Goal: Task Accomplishment & Management: Manage account settings

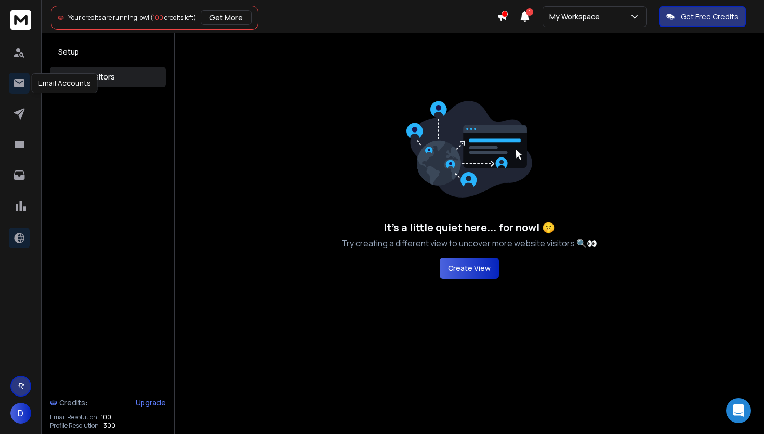
click at [17, 83] on icon at bounding box center [19, 83] width 10 height 8
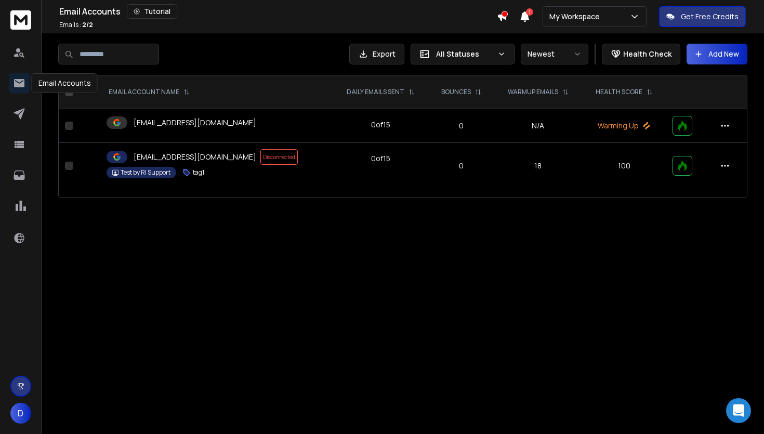
click at [727, 126] on icon at bounding box center [724, 125] width 9 height 9
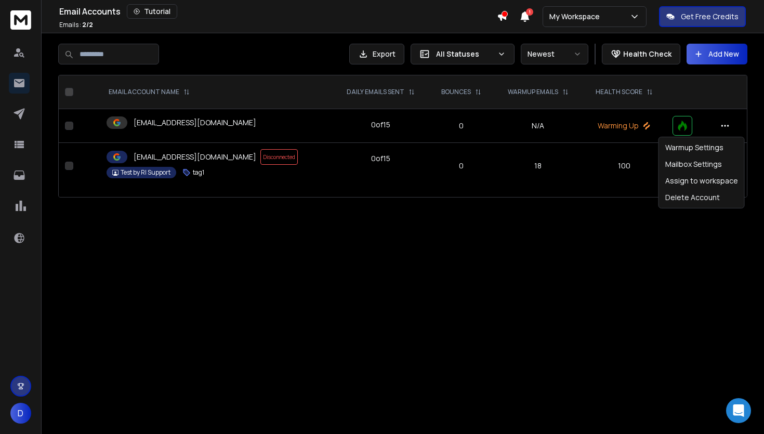
click at [727, 126] on icon at bounding box center [724, 125] width 9 height 9
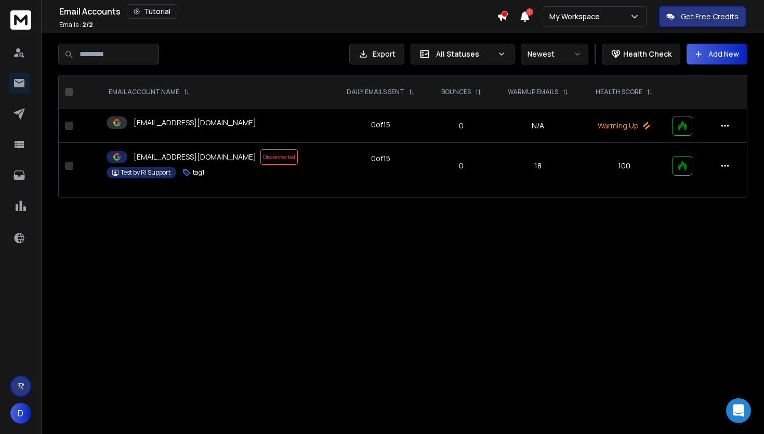
click at [193, 173] on div "tag1" at bounding box center [193, 172] width 22 height 11
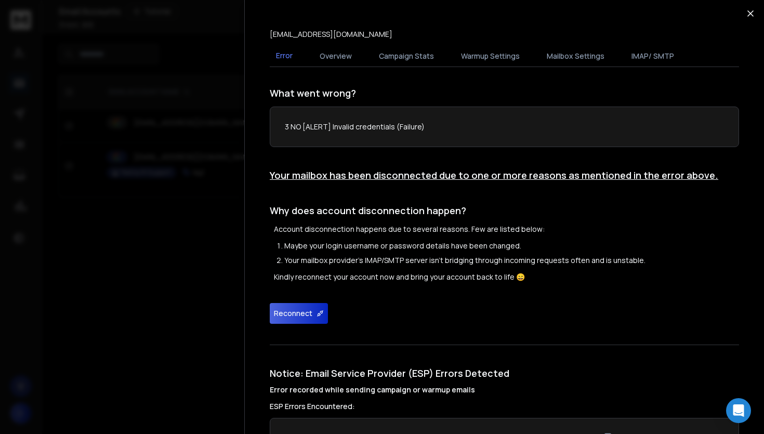
click at [748, 15] on icon "button" at bounding box center [750, 13] width 5 height 5
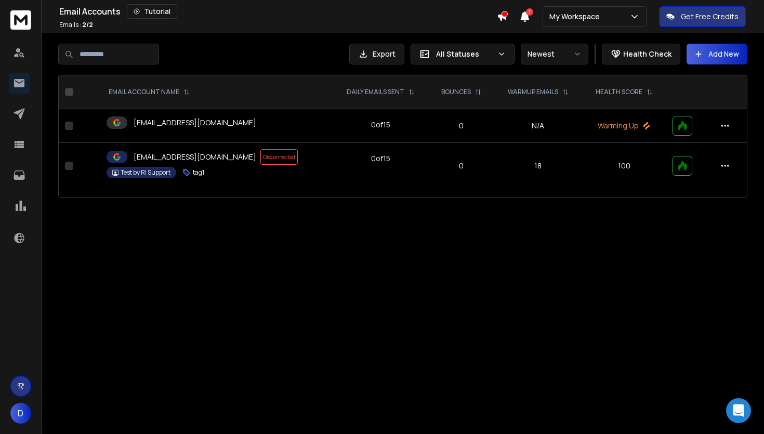
click at [169, 125] on p "Yash@outbox.vc" at bounding box center [195, 122] width 123 height 10
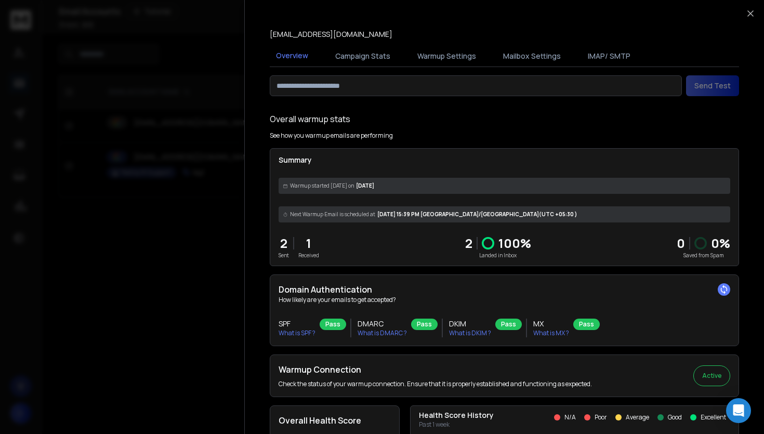
click at [348, 57] on button "Campaign Stats" at bounding box center [363, 56] width 68 height 23
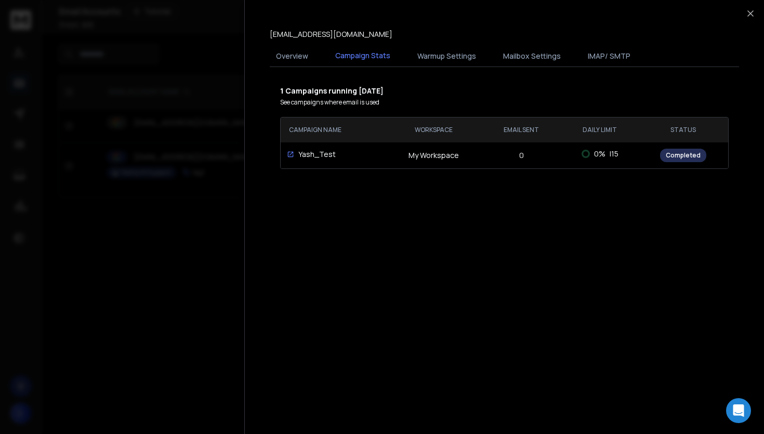
click at [424, 54] on button "Warmup Settings" at bounding box center [446, 56] width 71 height 23
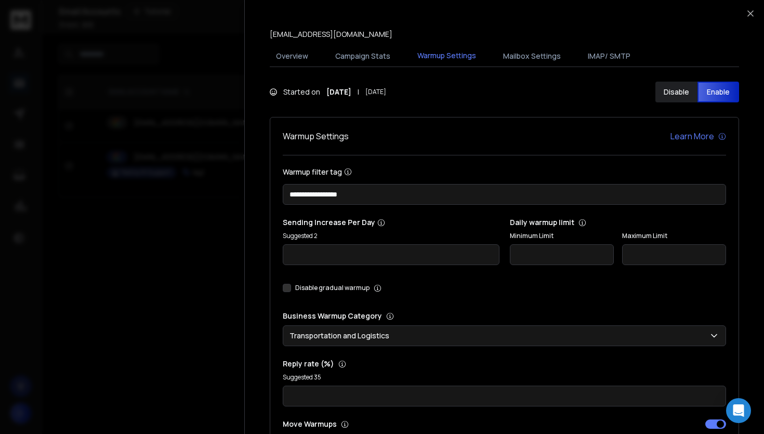
click at [517, 51] on button "Mailbox Settings" at bounding box center [532, 56] width 70 height 23
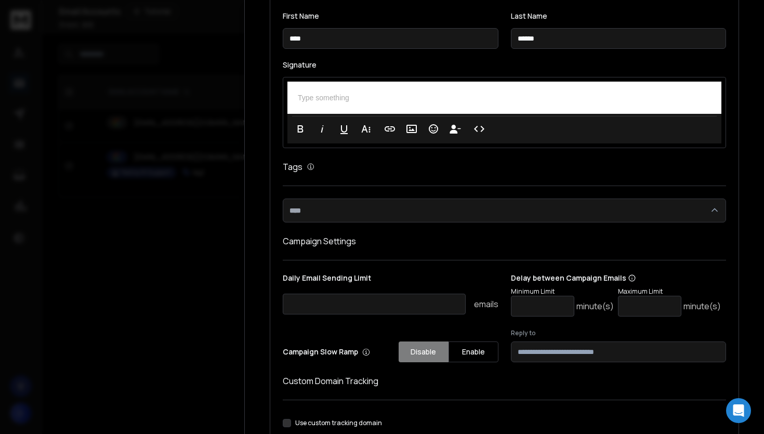
scroll to position [114, 0]
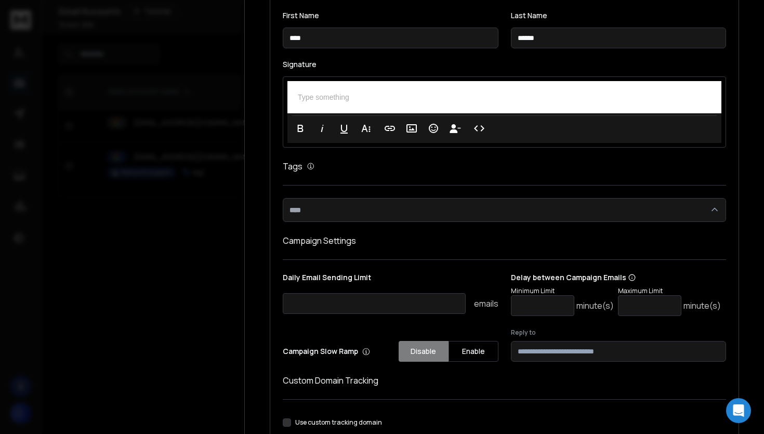
click at [380, 210] on div at bounding box center [504, 210] width 443 height 24
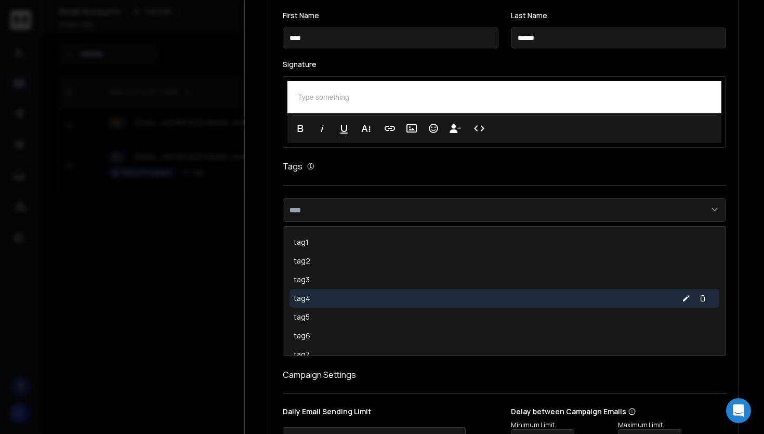
click at [326, 298] on div "tag4" at bounding box center [504, 298] width 430 height 19
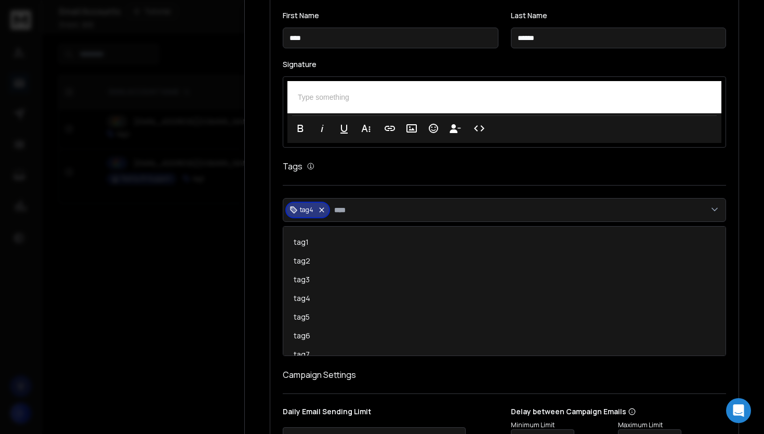
click at [204, 250] on div at bounding box center [382, 217] width 764 height 434
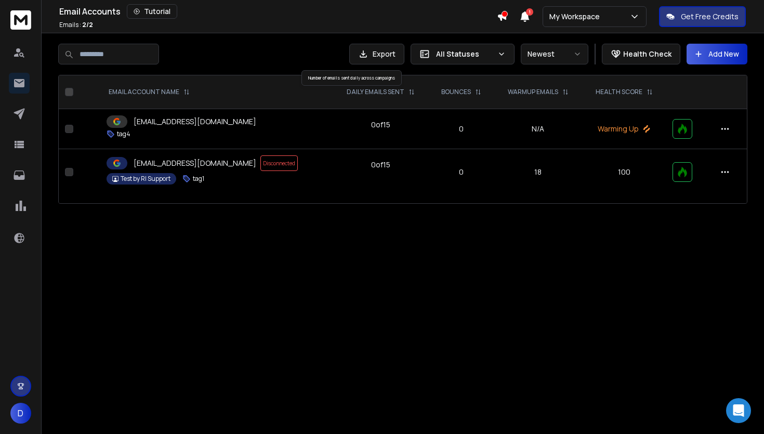
click at [378, 93] on p "DAILY EMAILS SENT" at bounding box center [376, 92] width 58 height 8
click at [534, 94] on p "WARMUP EMAILS" at bounding box center [533, 92] width 50 height 8
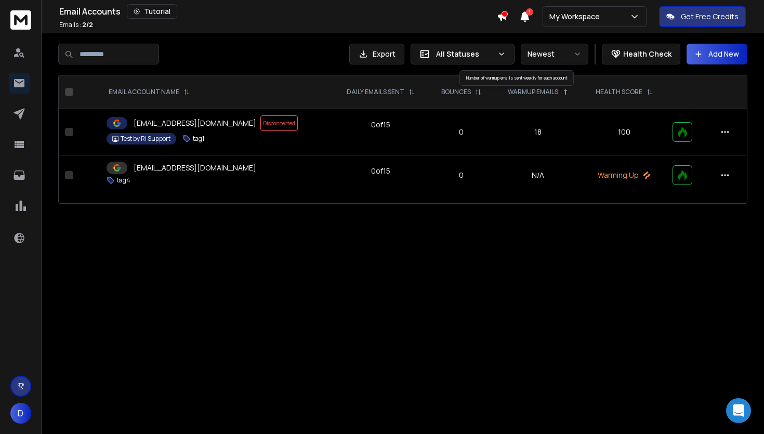
click at [526, 92] on p "WARMUP EMAILS" at bounding box center [533, 92] width 50 height 8
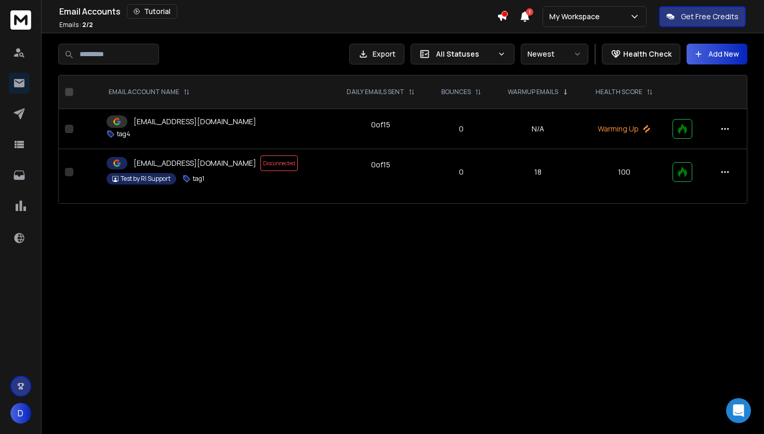
click at [727, 53] on button "Add New" at bounding box center [716, 54] width 61 height 21
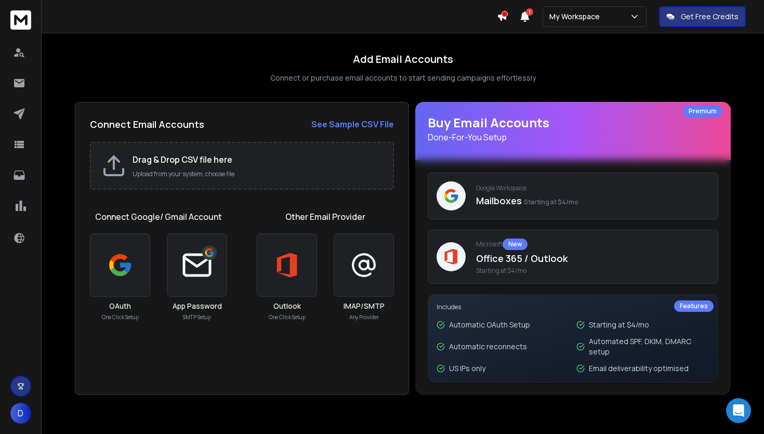
click at [236, 164] on h2 "Drag & Drop CSV file here" at bounding box center [257, 159] width 250 height 12
click at [0, 79] on div "D" at bounding box center [21, 217] width 42 height 434
click at [21, 81] on icon at bounding box center [19, 83] width 12 height 12
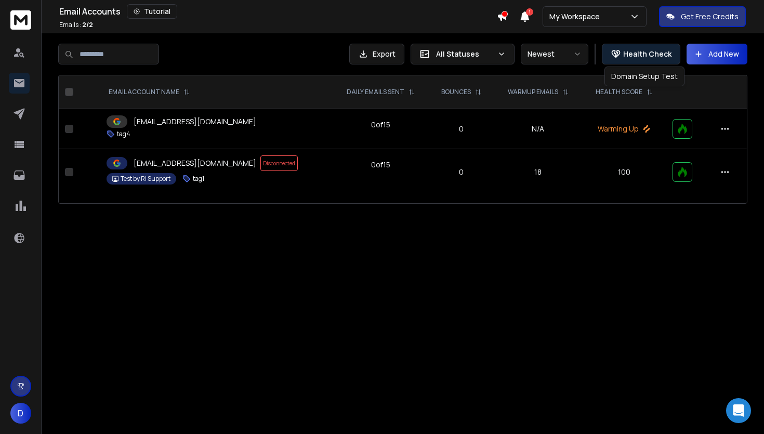
click at [609, 57] on button "Health Check" at bounding box center [641, 54] width 78 height 21
click at [719, 135] on button at bounding box center [724, 129] width 31 height 18
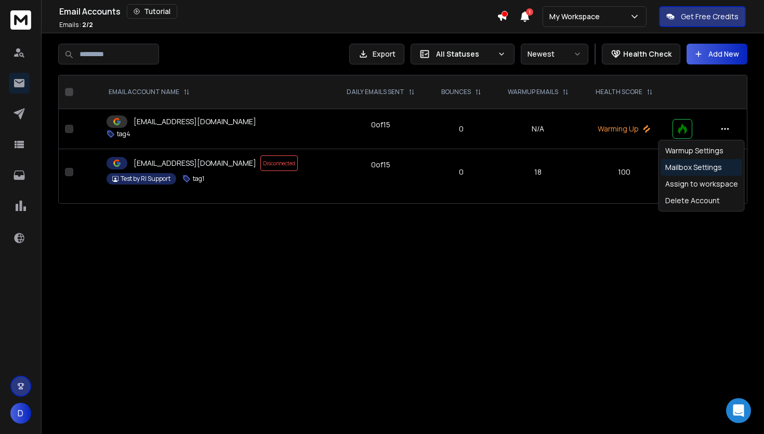
click at [692, 170] on div "Mailbox Settings" at bounding box center [701, 167] width 81 height 17
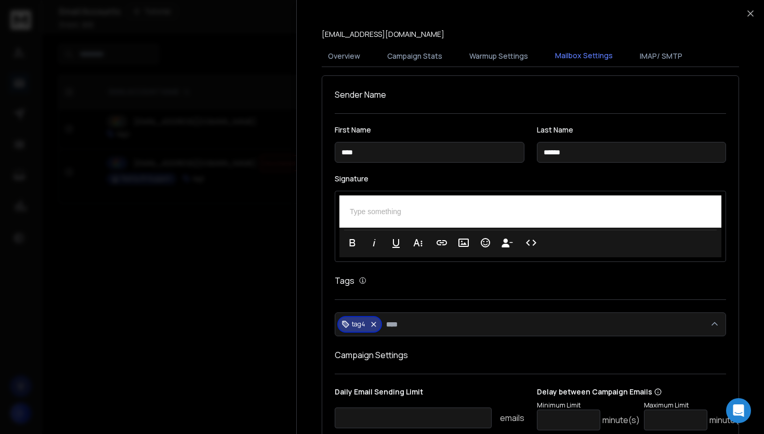
scroll to position [13, 0]
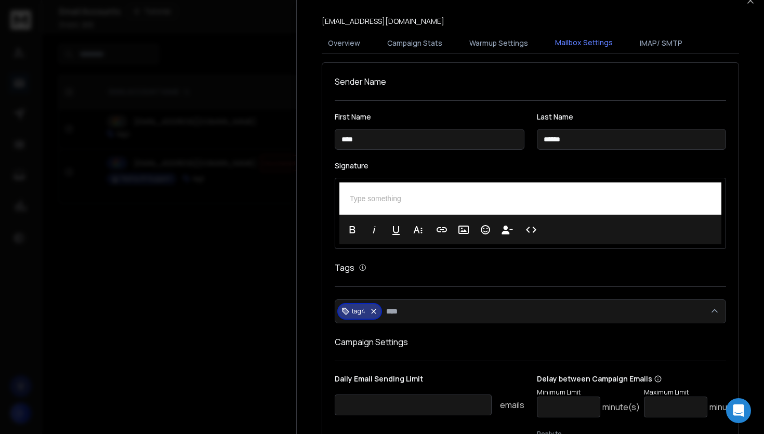
click at [405, 211] on div at bounding box center [530, 198] width 382 height 32
drag, startPoint x: 397, startPoint y: 197, endPoint x: 342, endPoint y: 197, distance: 55.6
click at [342, 197] on div "**********" at bounding box center [530, 198] width 382 height 32
click at [396, 231] on icon "button" at bounding box center [396, 229] width 12 height 12
click at [380, 230] on icon "button" at bounding box center [374, 229] width 12 height 12
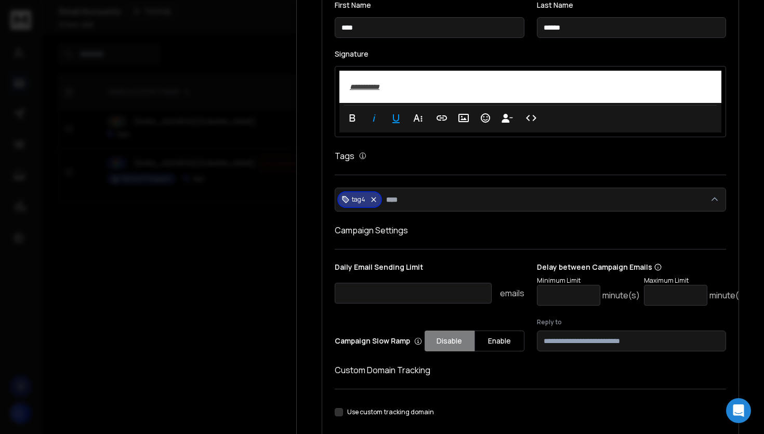
scroll to position [189, 0]
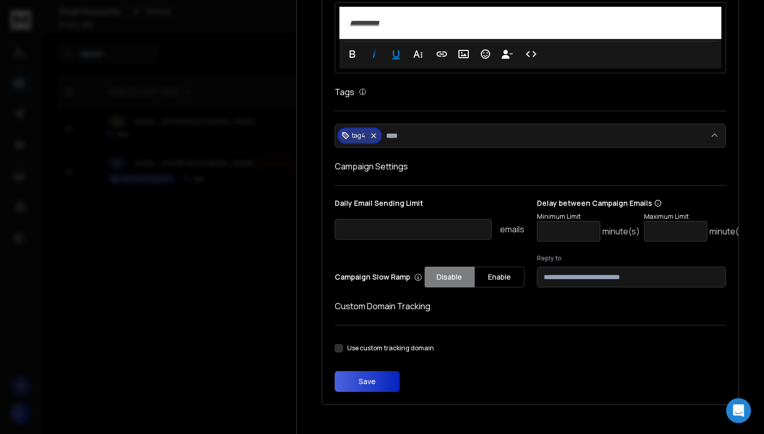
click at [372, 379] on button "Save" at bounding box center [367, 381] width 65 height 21
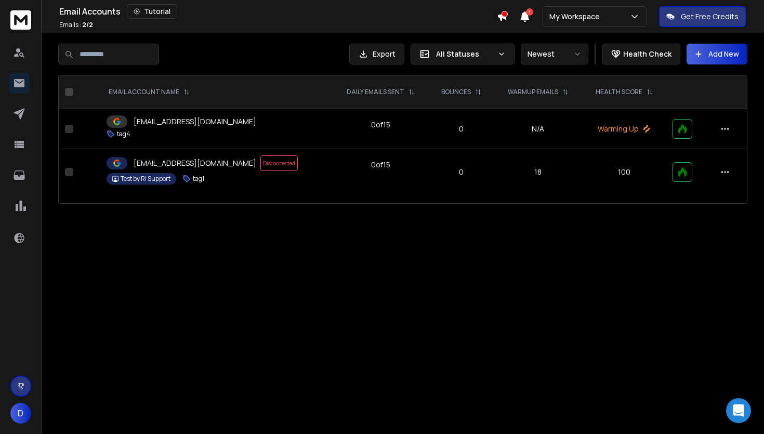
click at [722, 125] on icon at bounding box center [724, 128] width 9 height 9
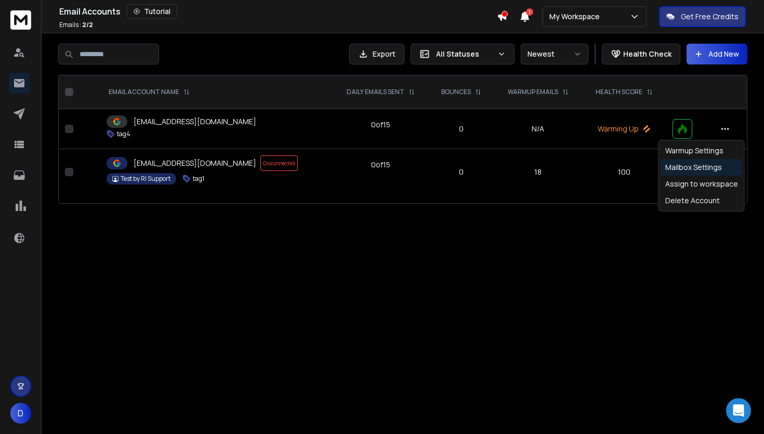
click at [698, 171] on div "Mailbox Settings" at bounding box center [701, 167] width 81 height 17
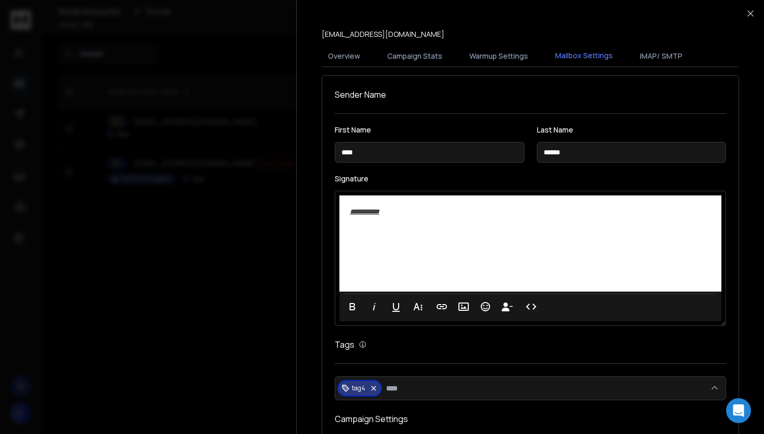
click at [410, 58] on button "Campaign Stats" at bounding box center [415, 56] width 68 height 23
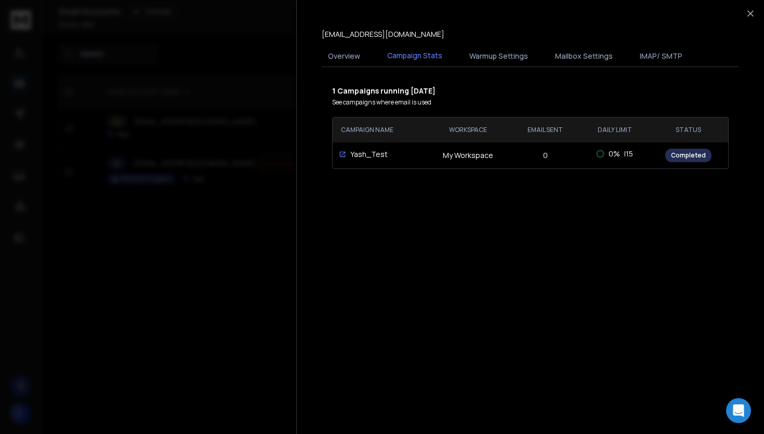
click at [588, 61] on button "Mailbox Settings" at bounding box center [584, 56] width 70 height 23
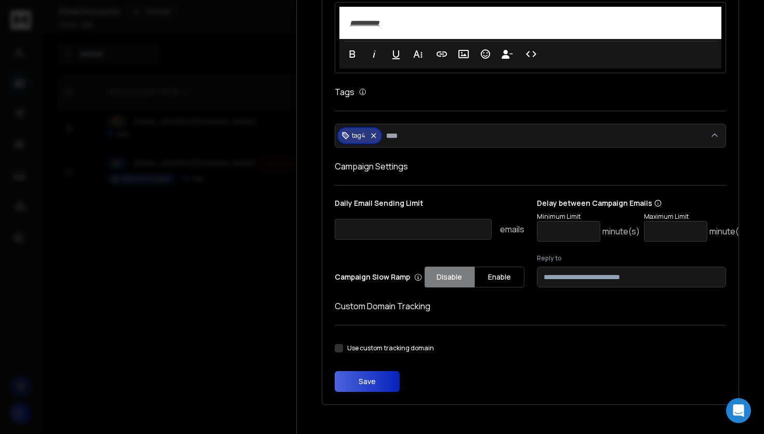
click at [223, 103] on div at bounding box center [382, 217] width 764 height 434
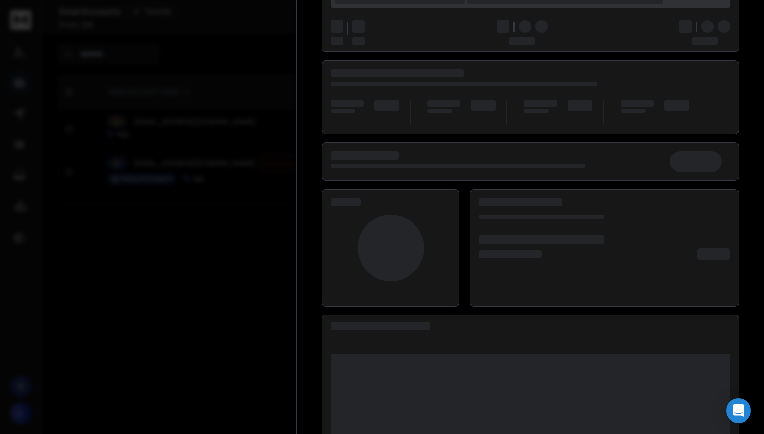
scroll to position [135, 0]
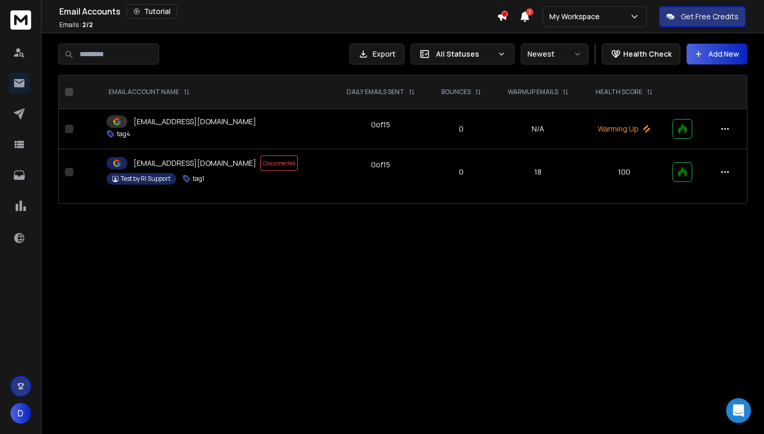
click at [722, 131] on icon at bounding box center [724, 128] width 9 height 9
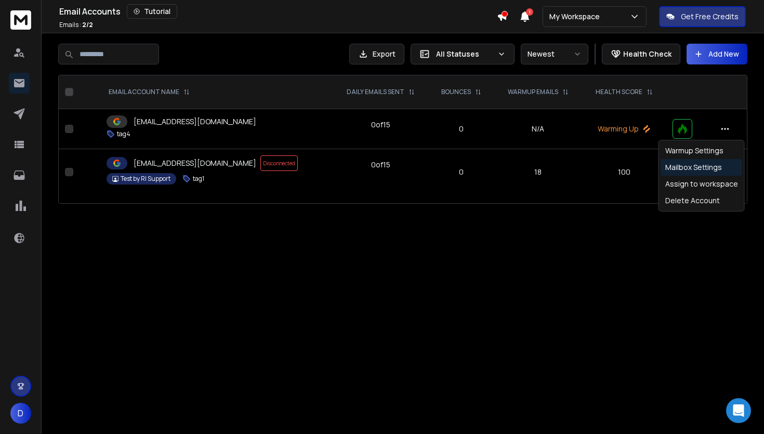
click at [700, 173] on div "Mailbox Settings" at bounding box center [701, 167] width 81 height 17
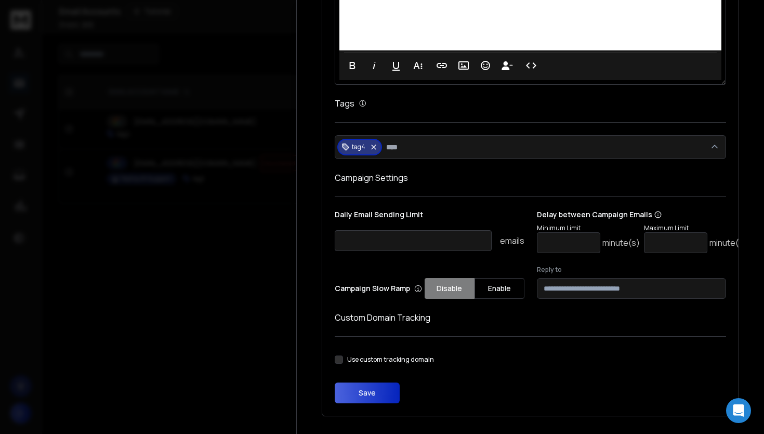
scroll to position [240, 0]
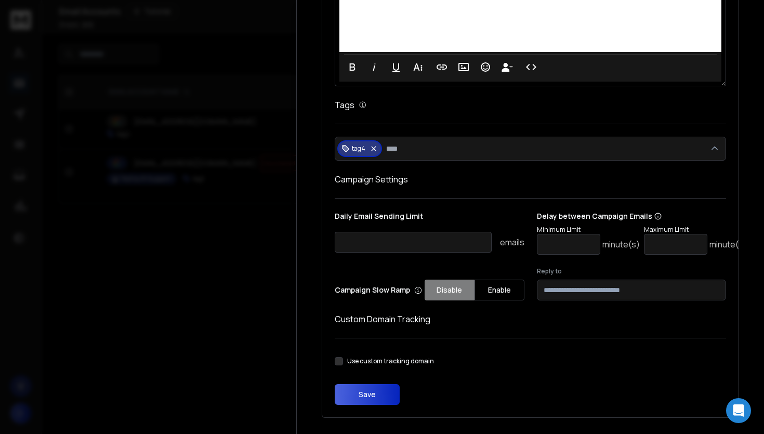
click at [575, 285] on input "text" at bounding box center [632, 290] width 190 height 21
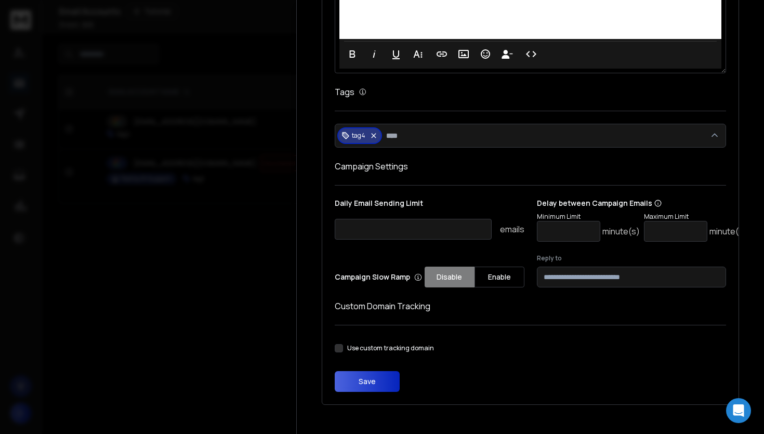
click at [360, 295] on form "**********" at bounding box center [530, 133] width 391 height 518
click at [202, 149] on div at bounding box center [382, 217] width 764 height 434
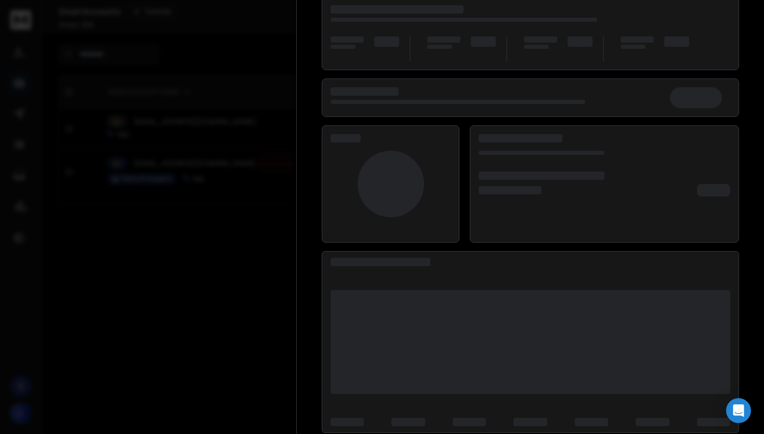
scroll to position [135, 0]
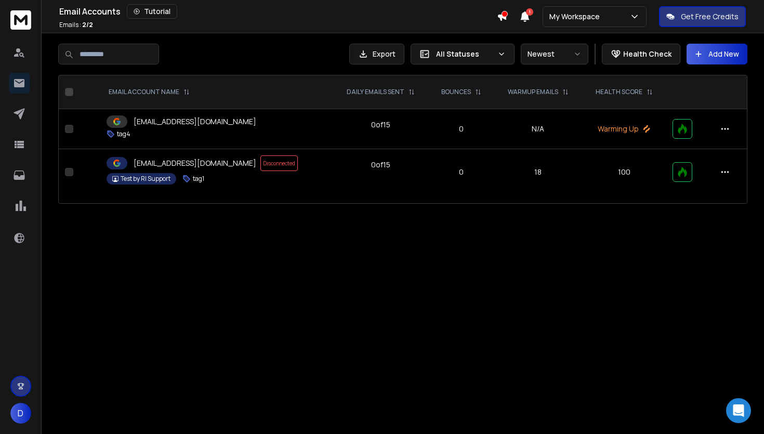
click at [72, 129] on button "button" at bounding box center [69, 129] width 8 height 8
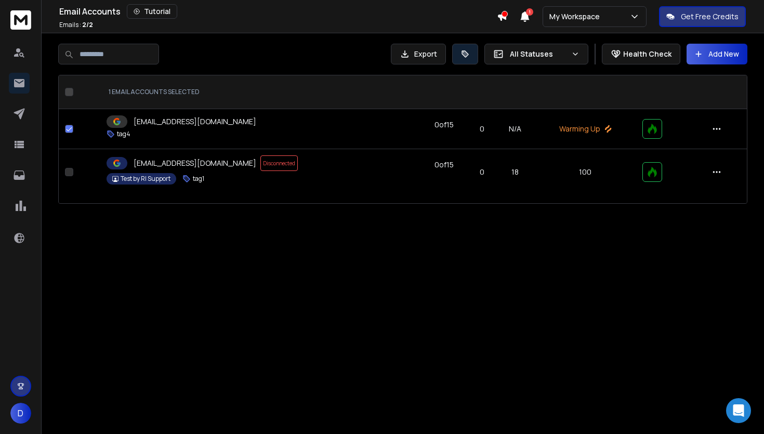
click at [466, 51] on icon at bounding box center [464, 53] width 7 height 7
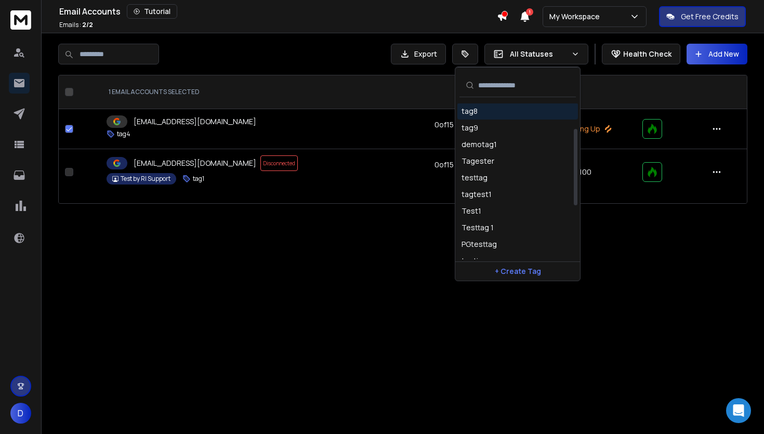
scroll to position [0, 0]
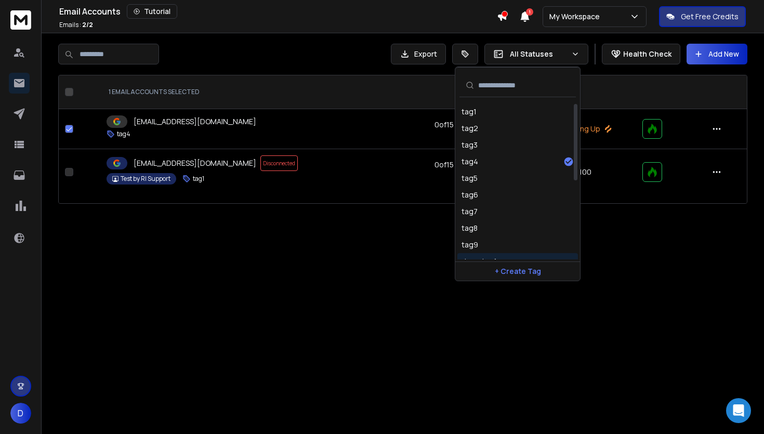
click at [496, 278] on button "+ Create Tag" at bounding box center [517, 270] width 125 height 19
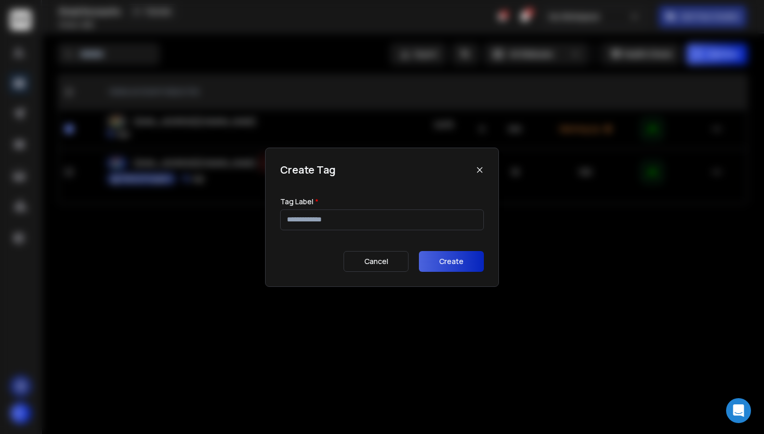
click at [375, 215] on input "text" at bounding box center [382, 219] width 204 height 21
type input "**********"
click at [453, 260] on button "Create" at bounding box center [451, 261] width 65 height 21
